Goal: Communication & Community: Answer question/provide support

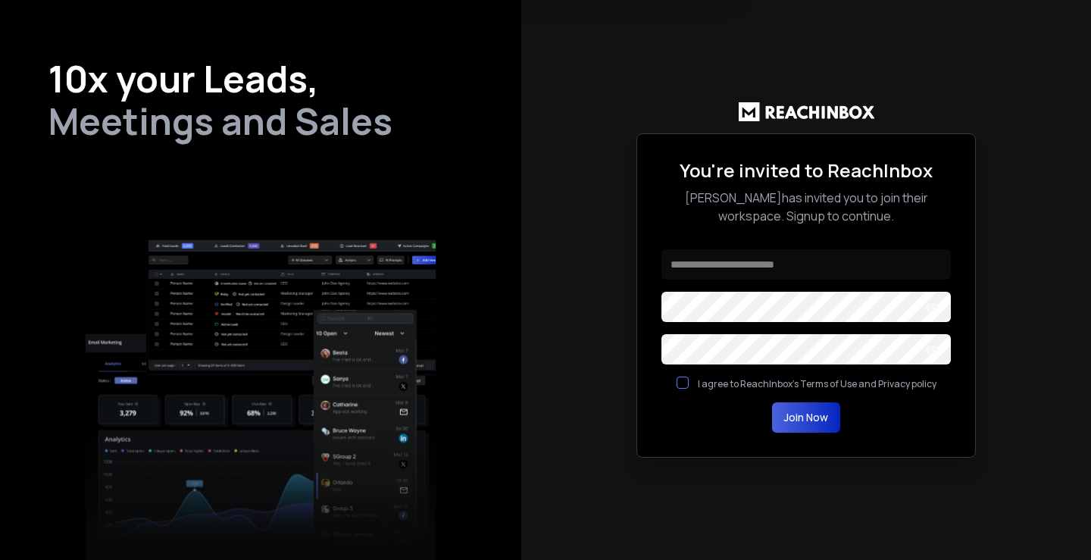
click at [606, 92] on button "Later" at bounding box center [594, 98] width 68 height 38
click at [794, 430] on button "Join Now" at bounding box center [806, 417] width 68 height 30
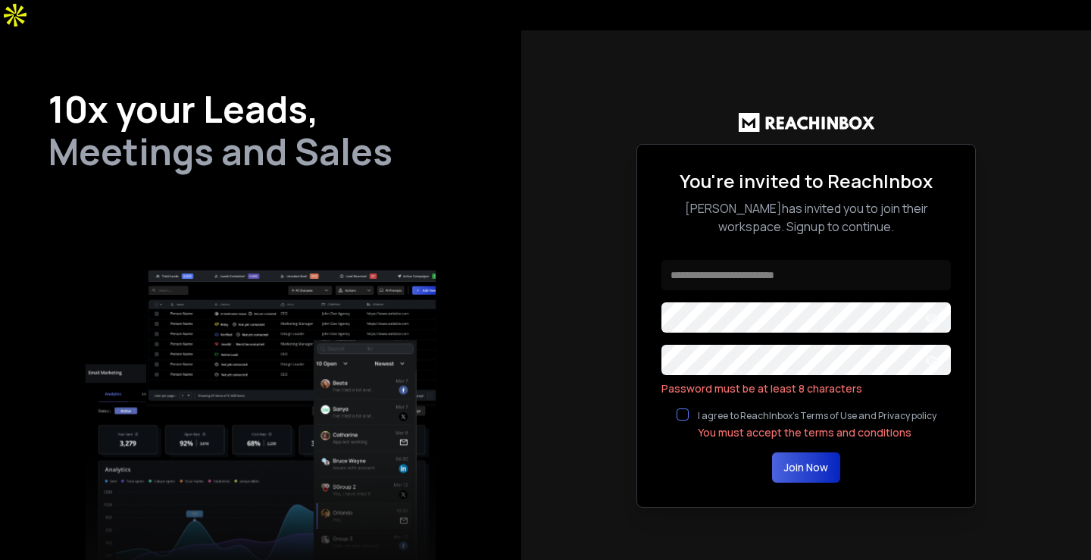
click at [828, 452] on button "Join Now" at bounding box center [806, 467] width 68 height 30
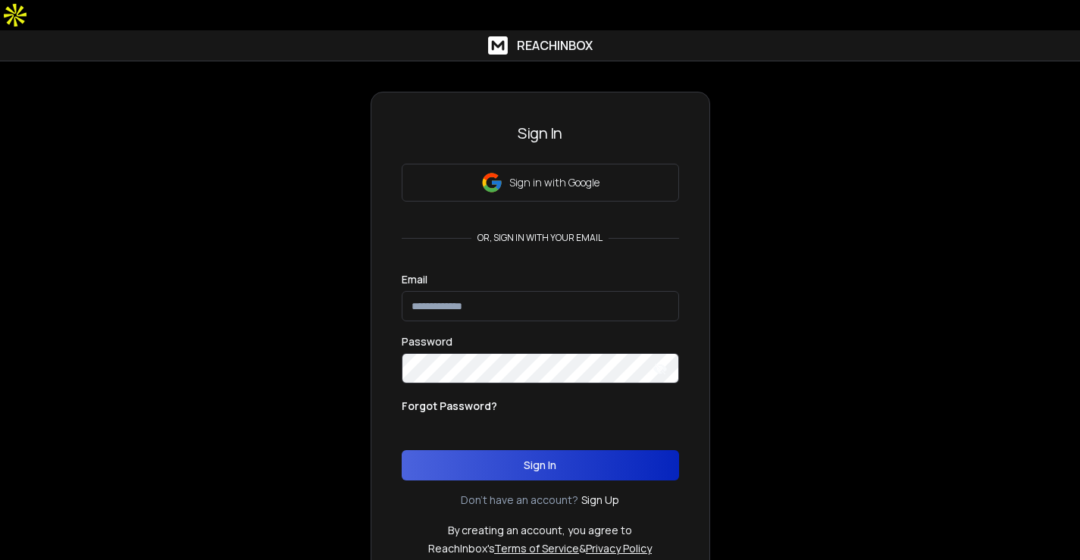
type input "**********"
click at [515, 450] on button "Sign In" at bounding box center [540, 465] width 277 height 30
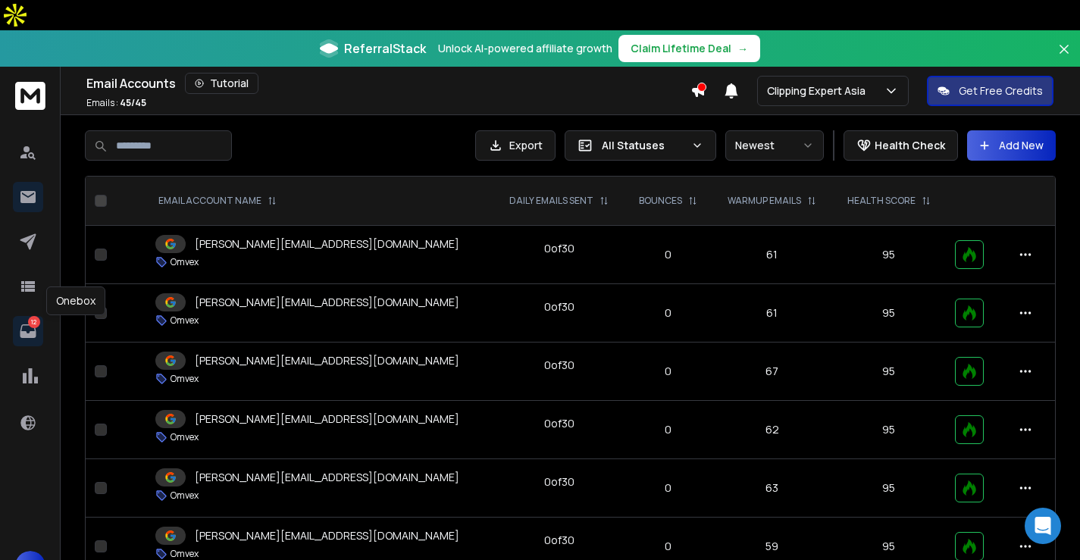
click at [30, 316] on p "12" at bounding box center [34, 322] width 12 height 12
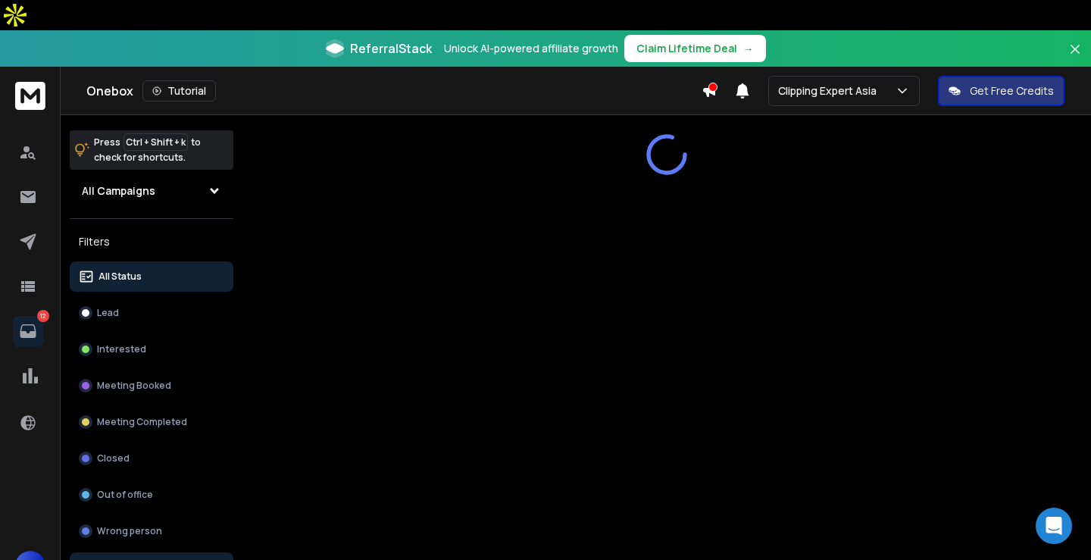
click at [168, 552] on button "Not Interested 12" at bounding box center [152, 567] width 164 height 30
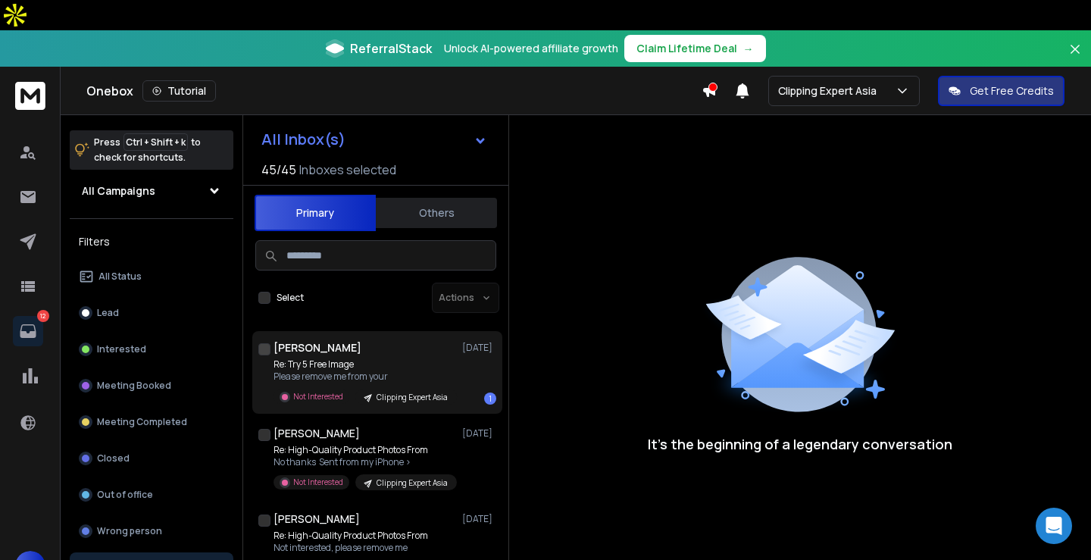
click at [358, 358] on p "Re: Try 5 Free Image" at bounding box center [365, 364] width 182 height 12
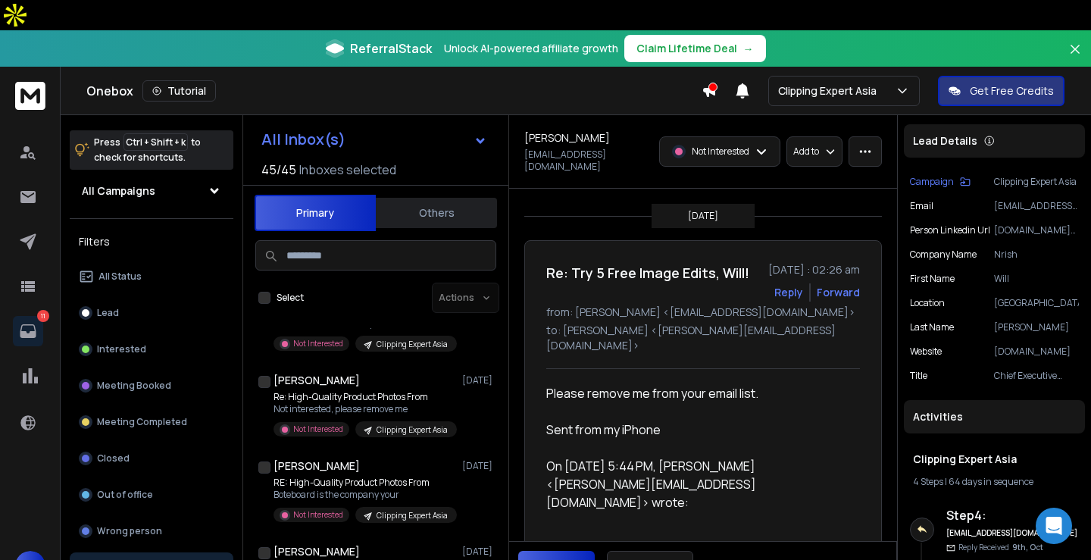
scroll to position [152, 0]
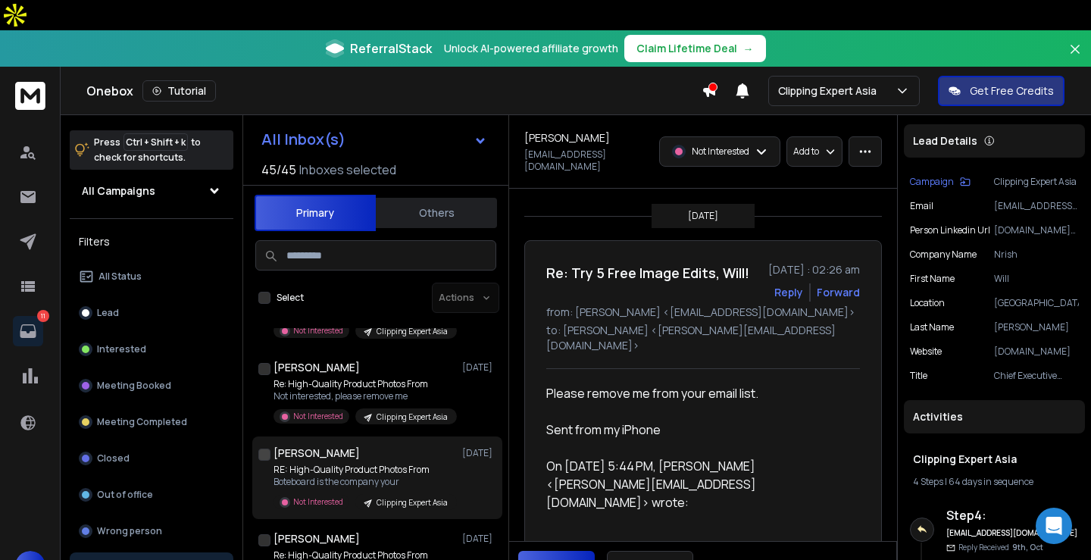
click at [409, 464] on p "RE: High-Quality Product Photos From" at bounding box center [365, 470] width 182 height 12
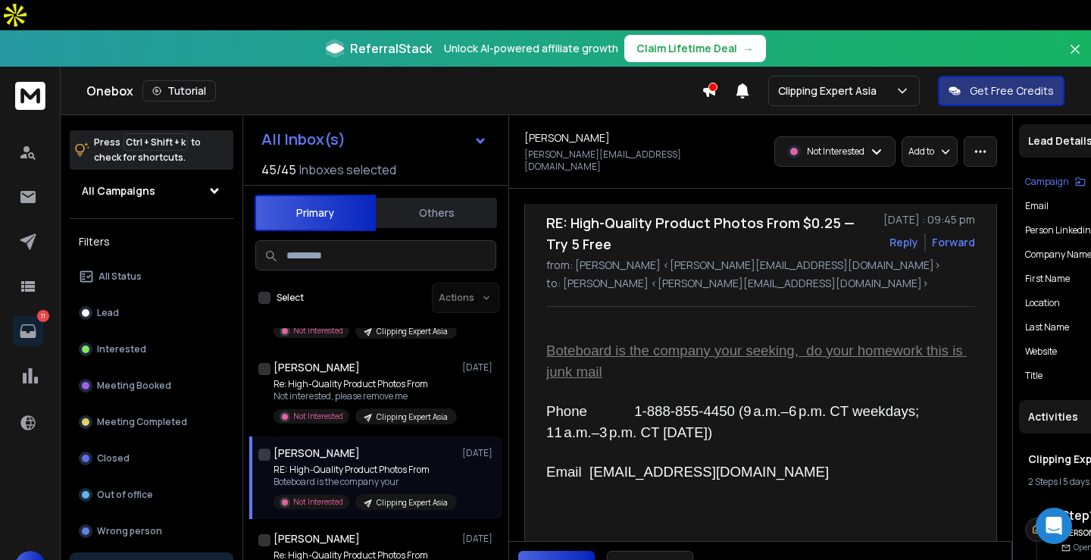
scroll to position [76, 0]
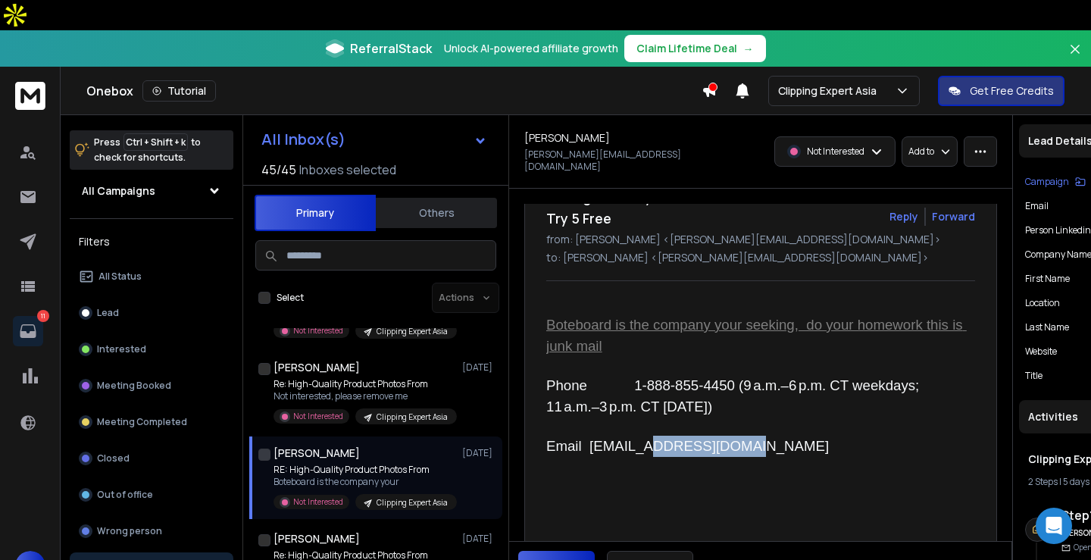
drag, startPoint x: 737, startPoint y: 408, endPoint x: 640, endPoint y: 405, distance: 97.0
click at [640, 436] on p "Email [EMAIL_ADDRESS][DOMAIN_NAME]" at bounding box center [754, 446] width 417 height 21
copy span "[DOMAIN_NAME]"
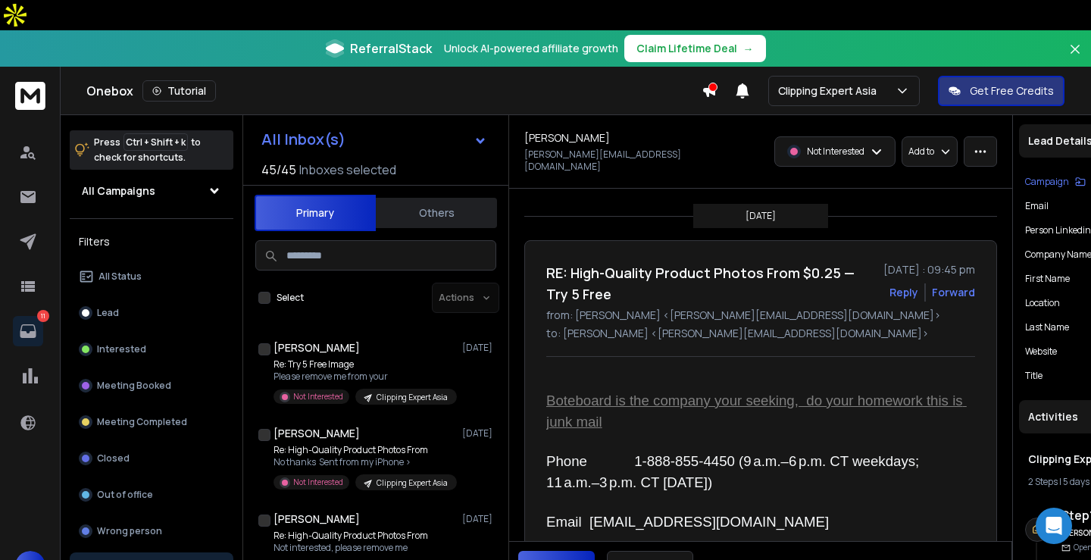
scroll to position [0, 0]
click at [1054, 529] on icon "Open Intercom Messenger" at bounding box center [1053, 526] width 17 height 20
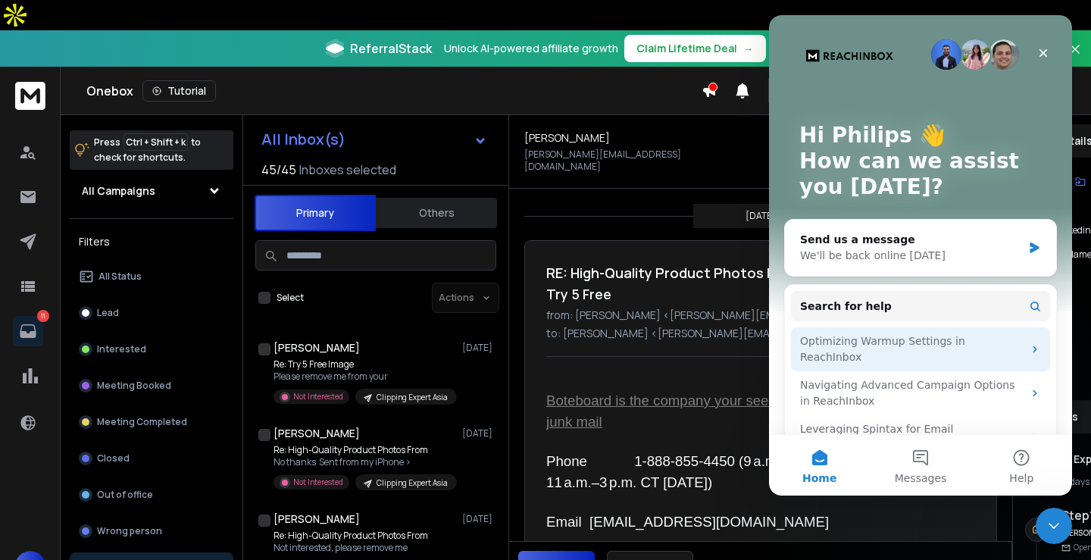
click at [888, 340] on div "Optimizing Warmup Settings in ReachInbox" at bounding box center [911, 349] width 223 height 32
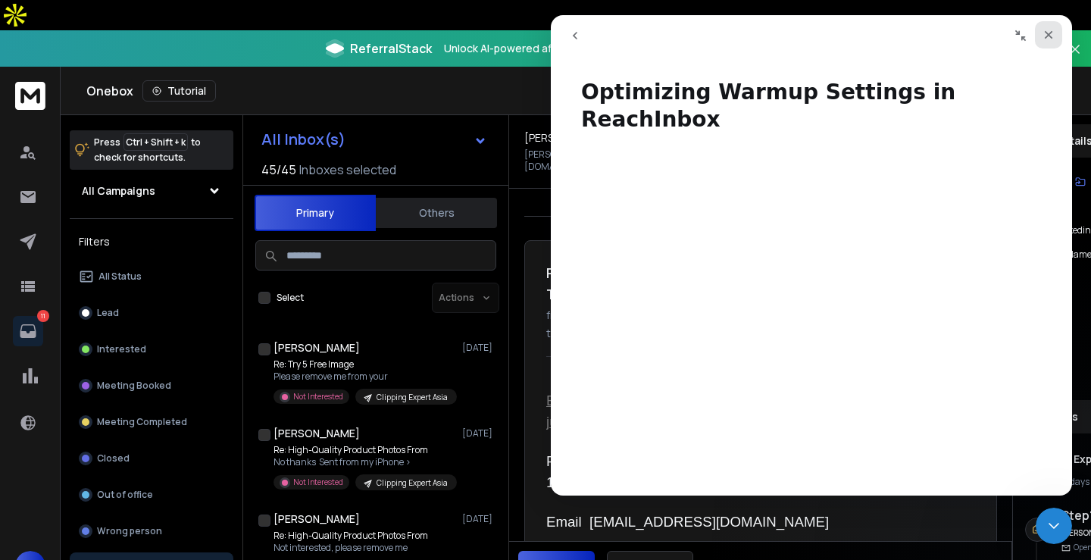
click at [1046, 30] on icon "Close" at bounding box center [1049, 35] width 12 height 12
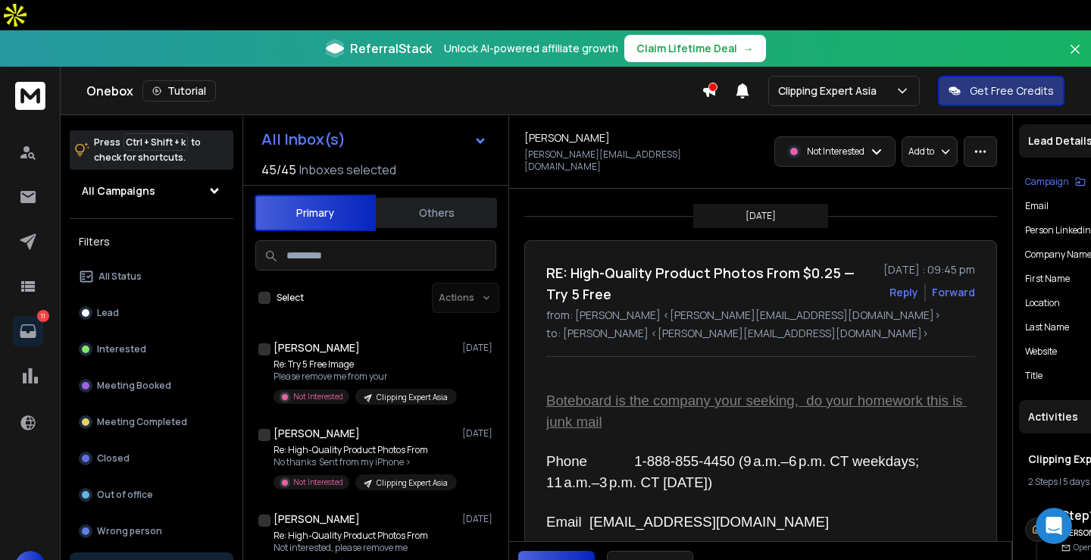
click at [909, 285] on button "Reply" at bounding box center [904, 292] width 29 height 15
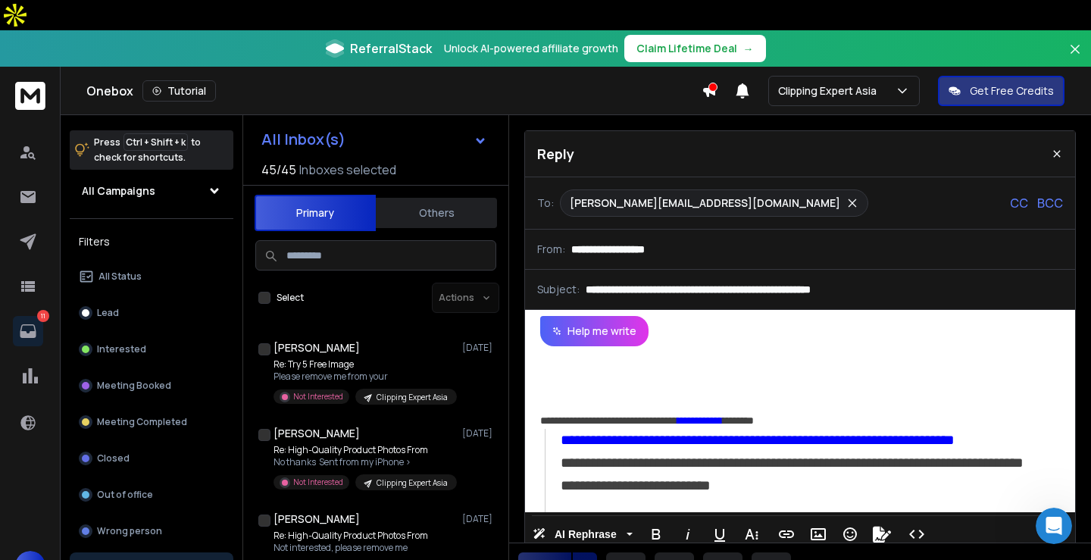
click at [1018, 194] on p "CC" at bounding box center [1019, 203] width 18 height 18
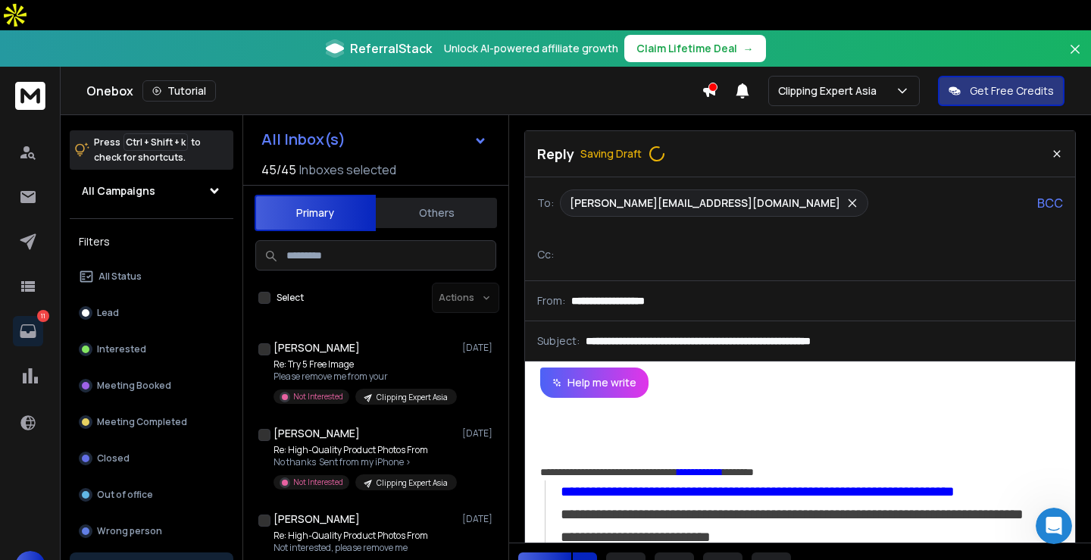
type input "*"
type input "**********"
click at [581, 398] on div "**********" at bounding box center [800, 481] width 550 height 166
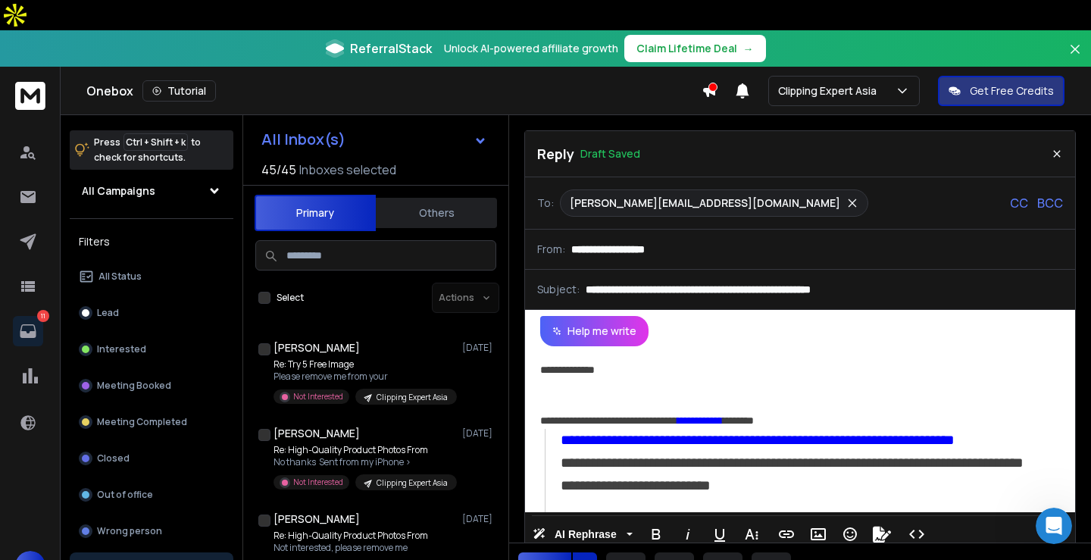
click at [1015, 194] on p "CC" at bounding box center [1019, 203] width 18 height 18
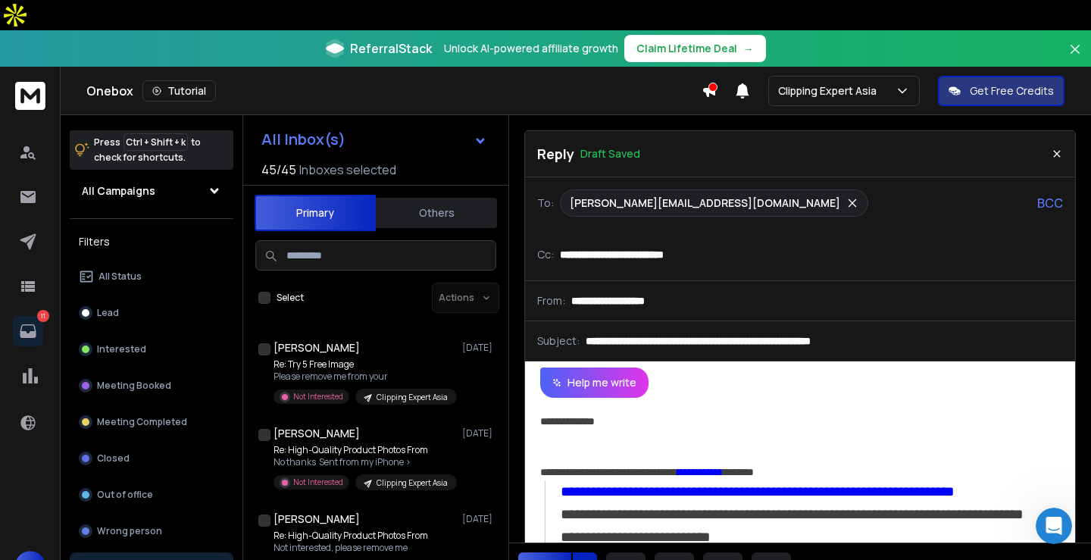
scroll to position [0, 17]
click at [542, 552] on button "Send" at bounding box center [544, 567] width 53 height 30
